Goal: Information Seeking & Learning: Check status

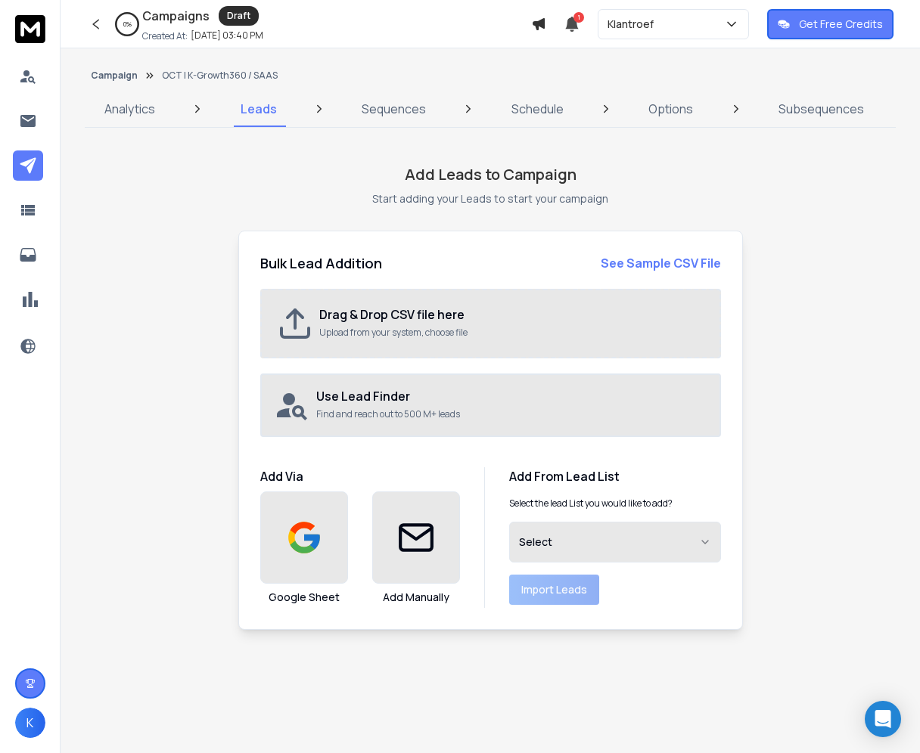
click at [50, 111] on div "K" at bounding box center [30, 376] width 61 height 753
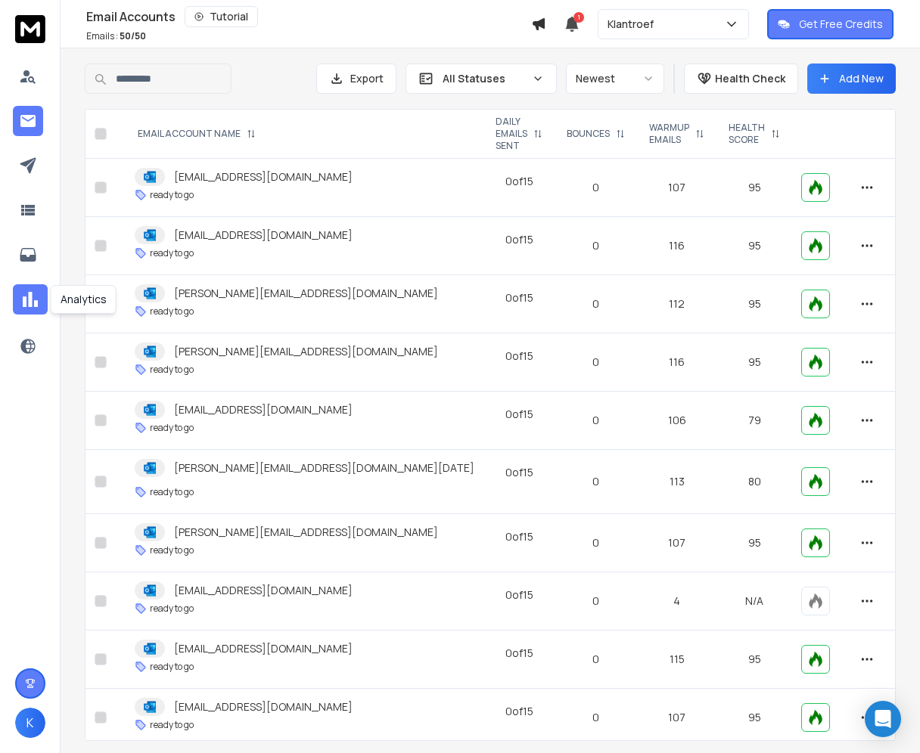
click at [32, 311] on link at bounding box center [30, 299] width 35 height 35
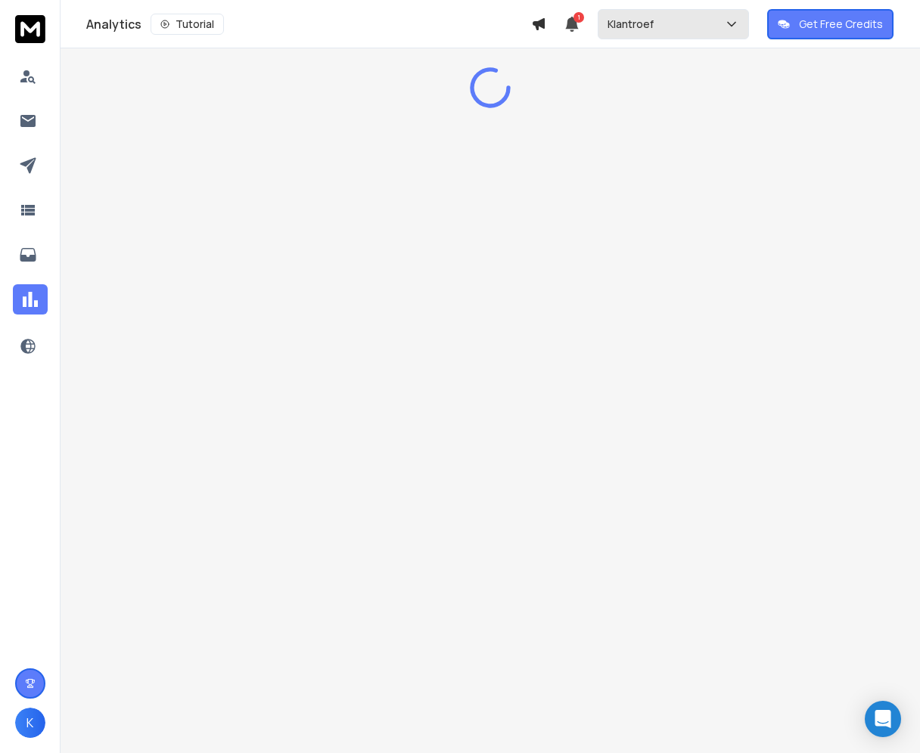
click at [685, 17] on div "Klantroef" at bounding box center [673, 24] width 132 height 15
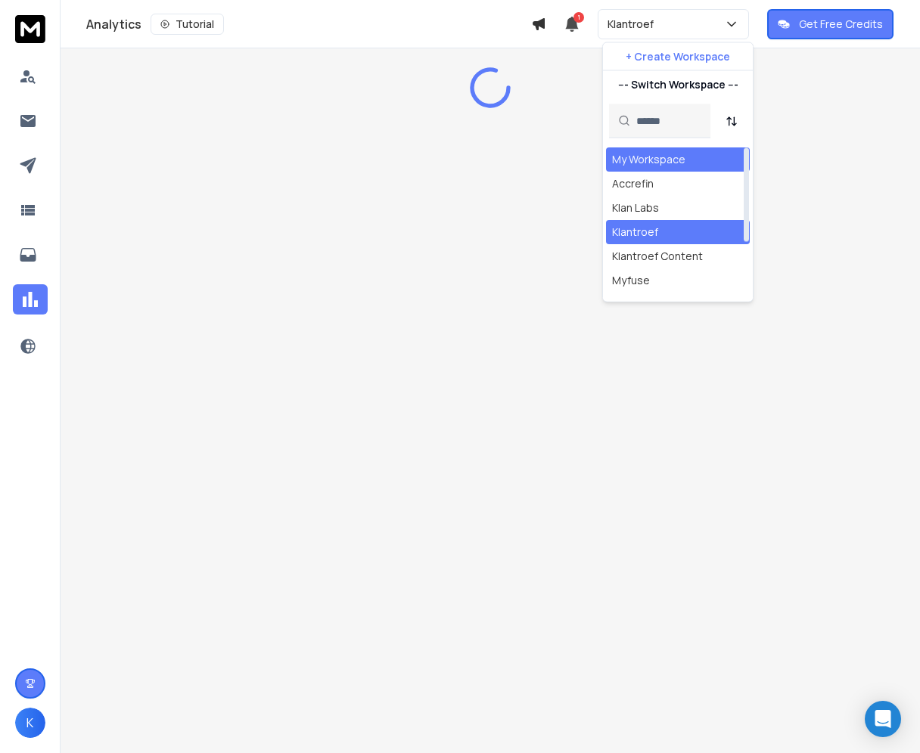
click at [660, 163] on div "My Workspace" at bounding box center [648, 159] width 73 height 15
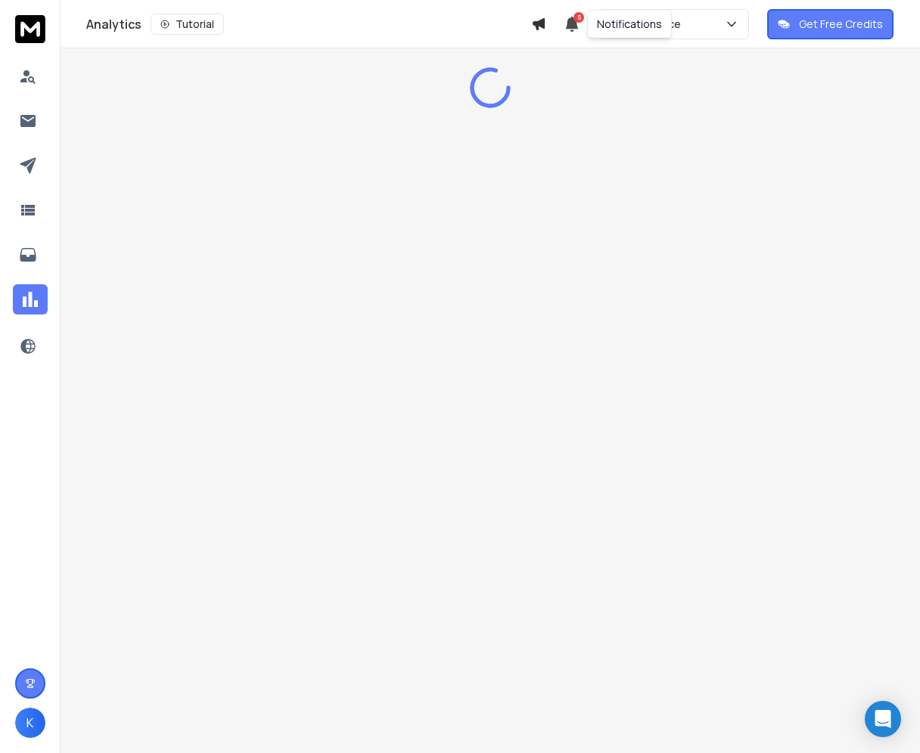
click at [581, 19] on span "5" at bounding box center [578, 17] width 11 height 11
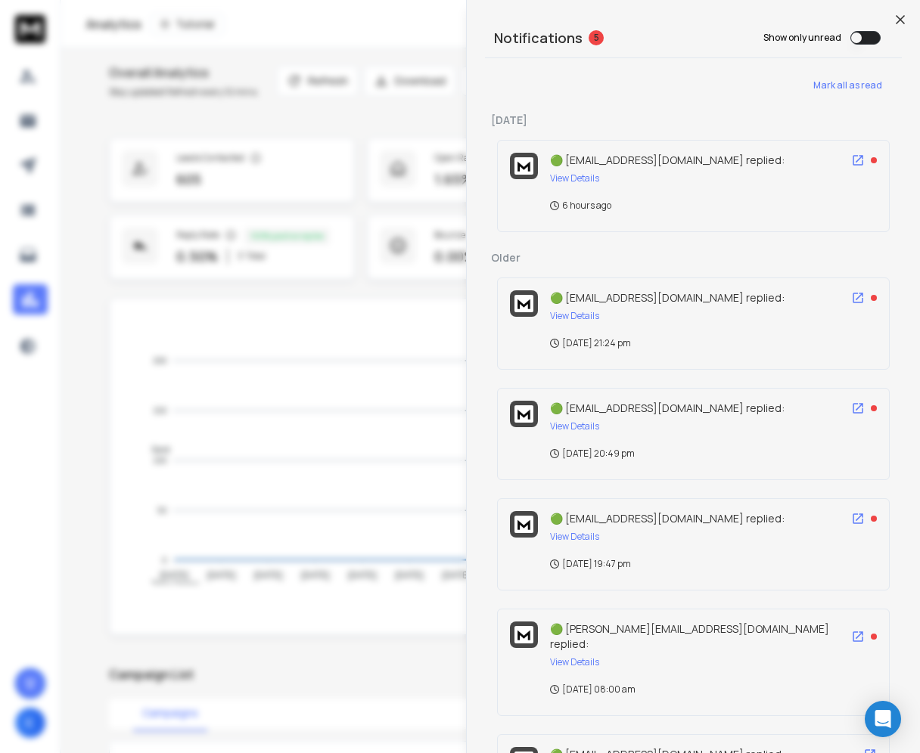
click at [893, 20] on icon "button" at bounding box center [900, 19] width 15 height 15
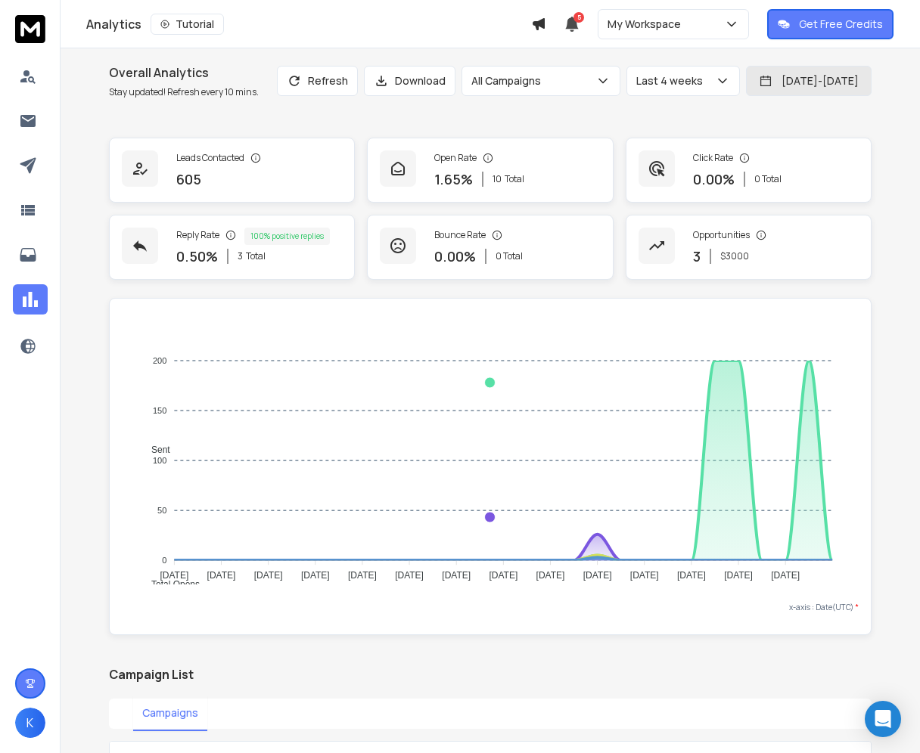
click at [759, 83] on button "16 Sep 2025 - 14 Oct 2025" at bounding box center [809, 81] width 126 height 30
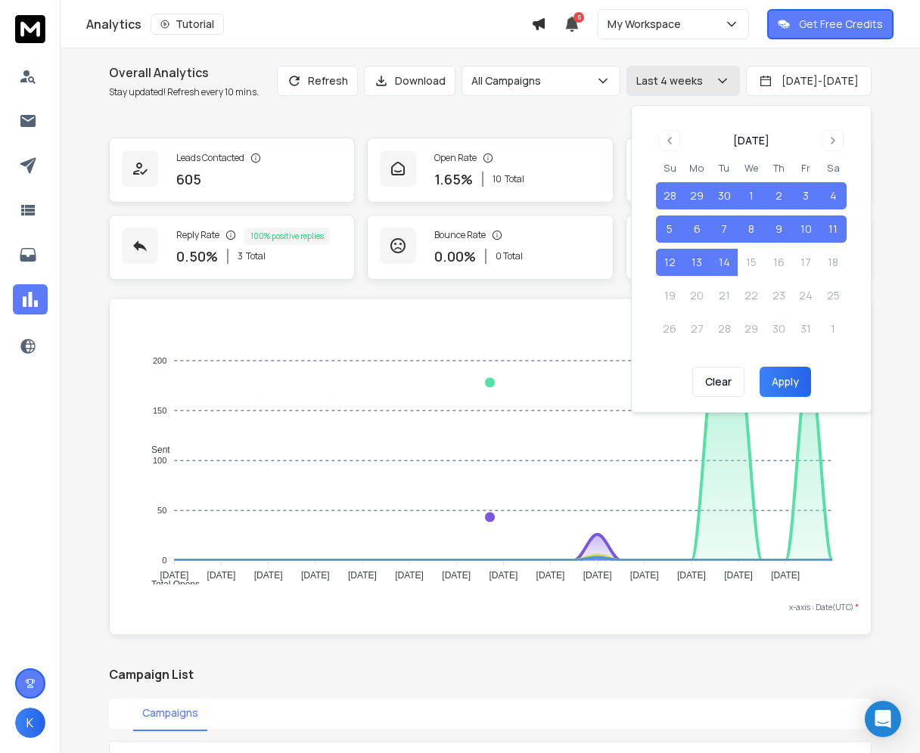
click at [659, 96] on button "Last 4 weeks" at bounding box center [682, 81] width 113 height 30
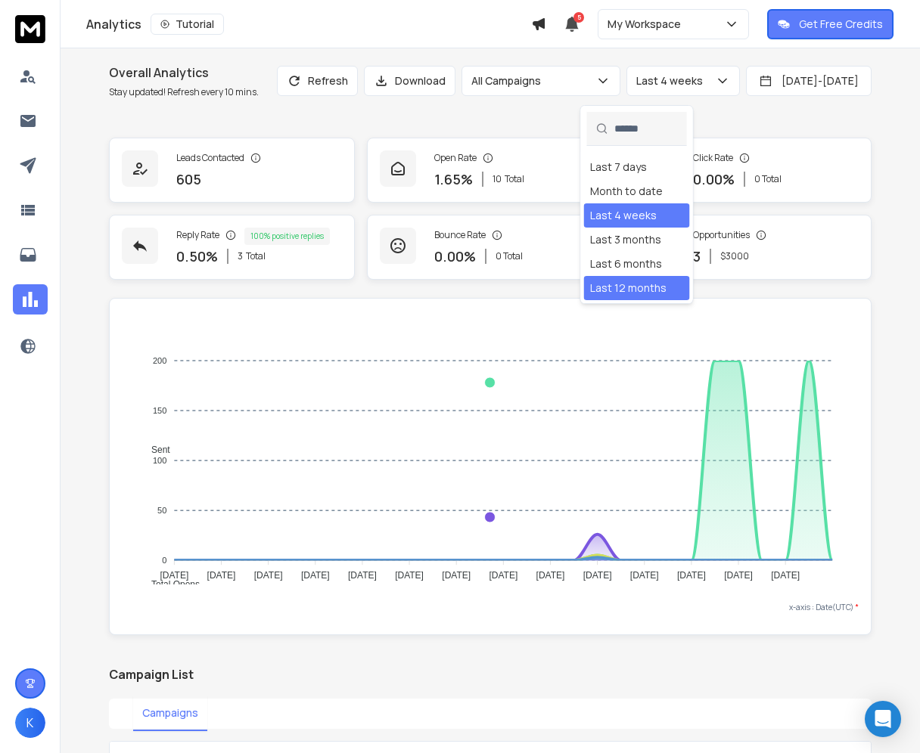
click at [649, 292] on div "Last 12 months" at bounding box center [628, 288] width 76 height 15
